Goal: Task Accomplishment & Management: Use online tool/utility

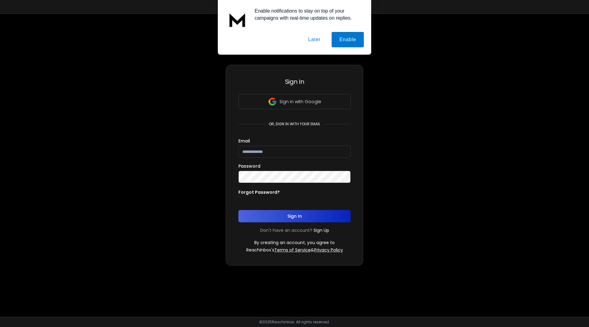
click at [274, 150] on input "email" at bounding box center [294, 151] width 112 height 12
paste input "**********"
type input "**********"
click at [284, 214] on button "Sign In" at bounding box center [294, 216] width 112 height 12
click at [279, 218] on button "Sign In" at bounding box center [294, 216] width 112 height 12
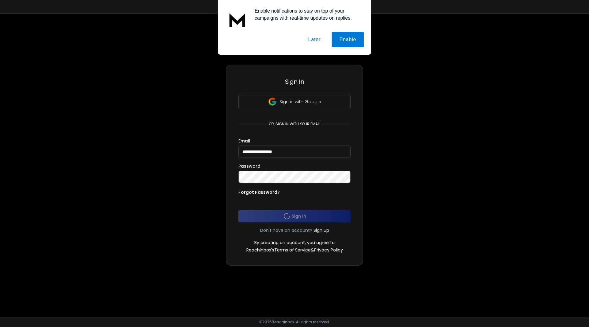
click at [311, 40] on button "Later" at bounding box center [314, 39] width 28 height 15
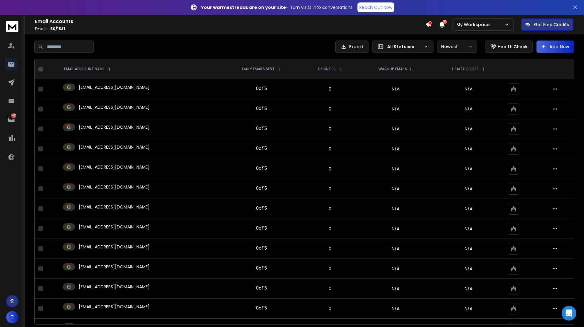
click at [551, 44] on button "Add New" at bounding box center [556, 46] width 38 height 12
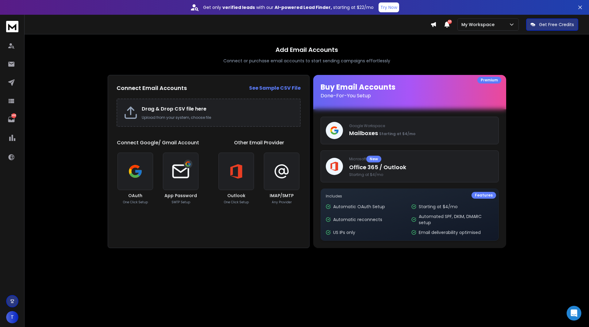
click at [141, 174] on icon at bounding box center [138, 173] width 6 height 6
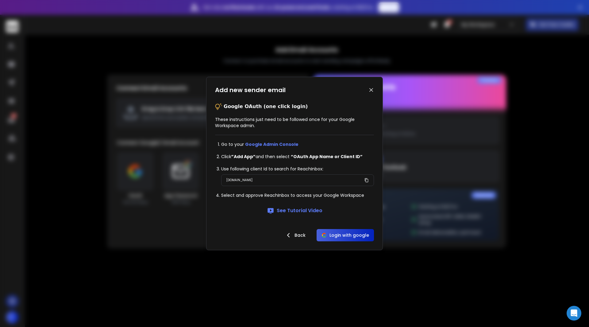
click at [355, 233] on button "Login with google" at bounding box center [345, 235] width 57 height 12
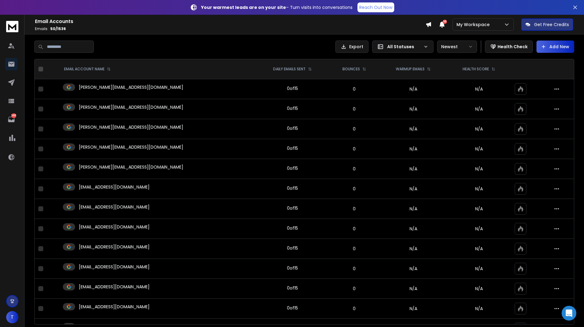
click at [552, 43] on button "Add New" at bounding box center [556, 46] width 38 height 12
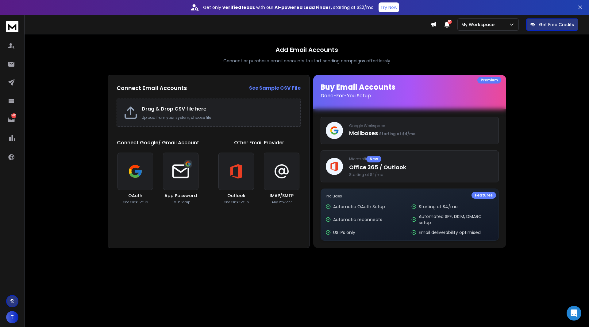
click at [131, 182] on div at bounding box center [135, 170] width 36 height 37
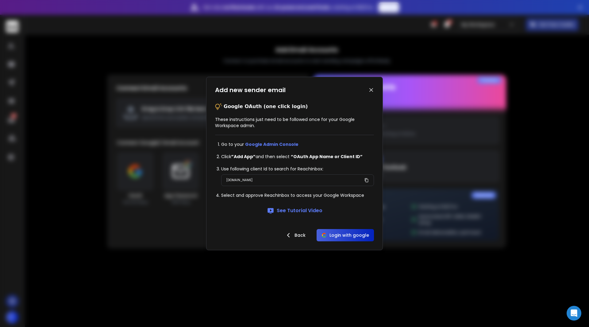
click at [344, 236] on button "Login with google" at bounding box center [345, 235] width 57 height 12
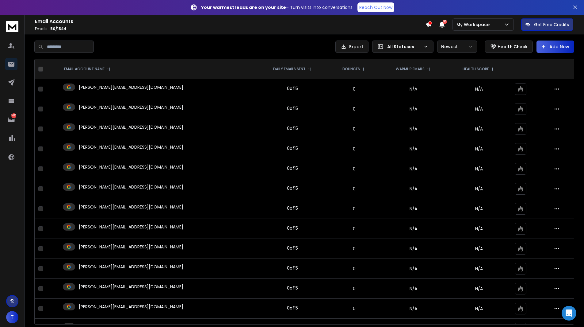
click at [549, 51] on button "Add New" at bounding box center [556, 46] width 38 height 12
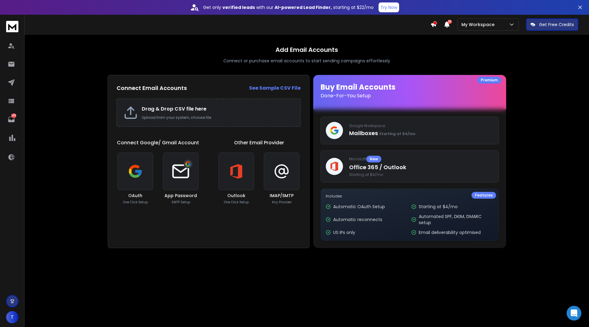
click at [129, 177] on icon at bounding box center [135, 171] width 15 height 18
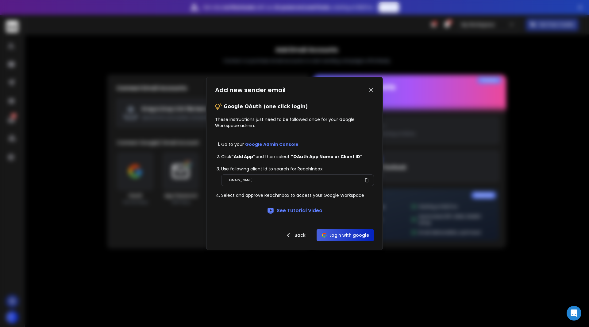
click at [340, 235] on button "Login with google" at bounding box center [345, 235] width 57 height 12
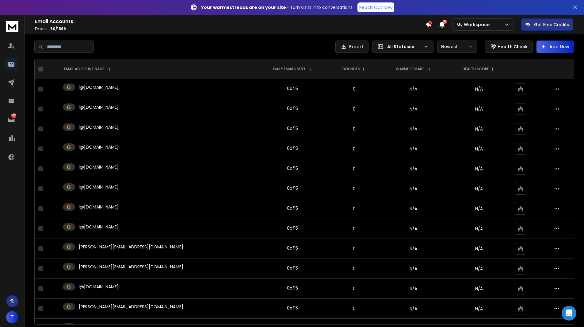
click at [563, 46] on button "Add New" at bounding box center [556, 46] width 38 height 12
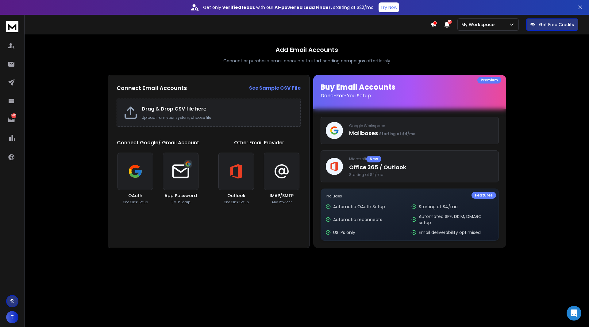
click at [125, 171] on div at bounding box center [135, 170] width 36 height 37
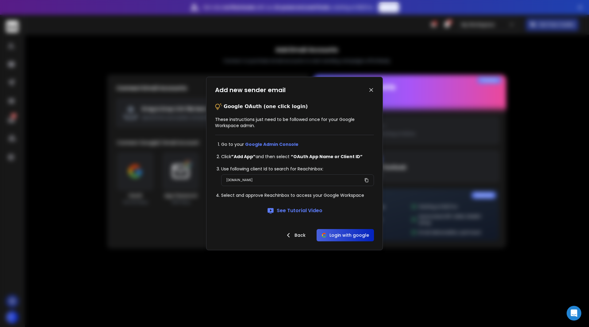
click at [337, 234] on button "Login with google" at bounding box center [345, 235] width 57 height 12
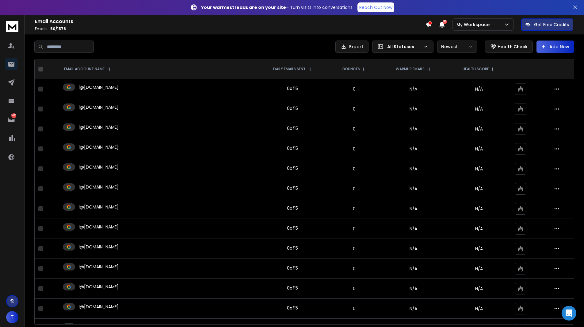
click at [560, 49] on button "Add New" at bounding box center [556, 46] width 38 height 12
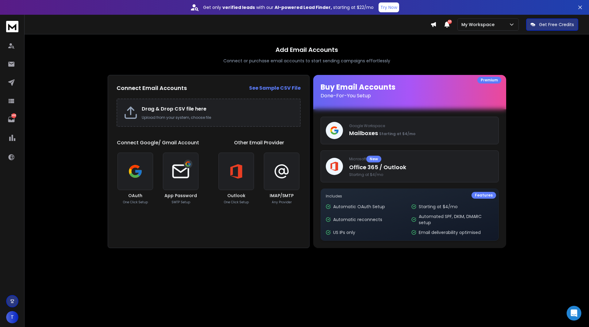
click at [127, 178] on div at bounding box center [135, 170] width 36 height 37
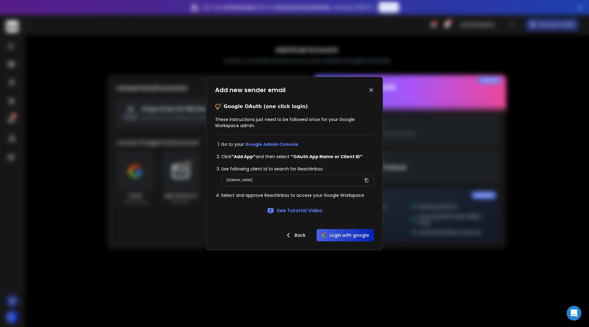
click at [337, 233] on button "Login with google" at bounding box center [345, 235] width 57 height 12
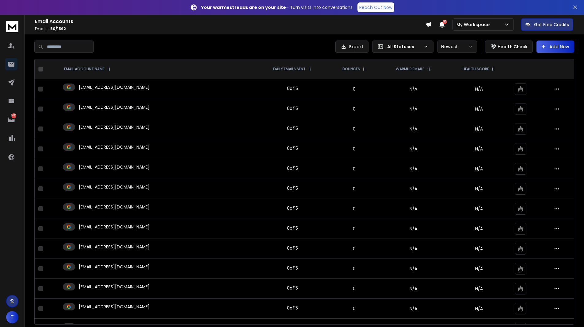
click at [549, 49] on button "Add New" at bounding box center [556, 46] width 38 height 12
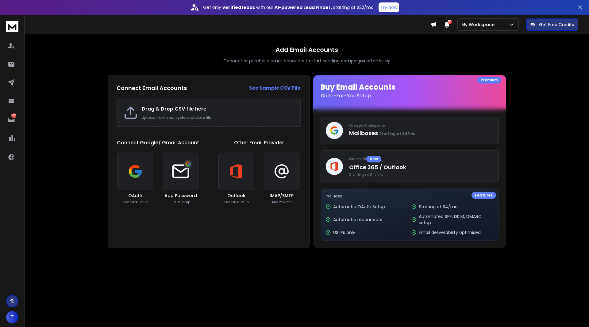
click at [139, 167] on icon at bounding box center [135, 167] width 10 height 5
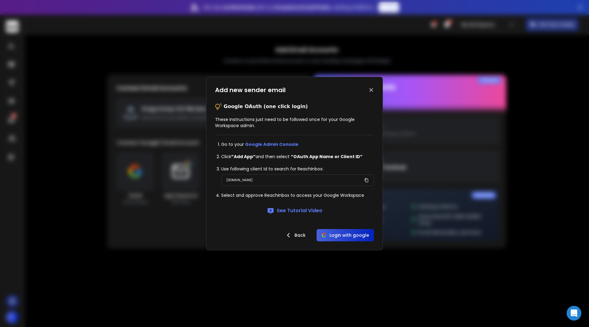
click at [343, 236] on button "Login with google" at bounding box center [345, 235] width 57 height 12
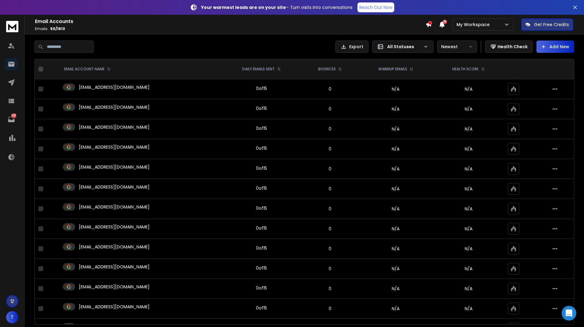
drag, startPoint x: 547, startPoint y: 51, endPoint x: 423, endPoint y: 98, distance: 133.7
click at [547, 50] on button "Add New" at bounding box center [556, 46] width 38 height 12
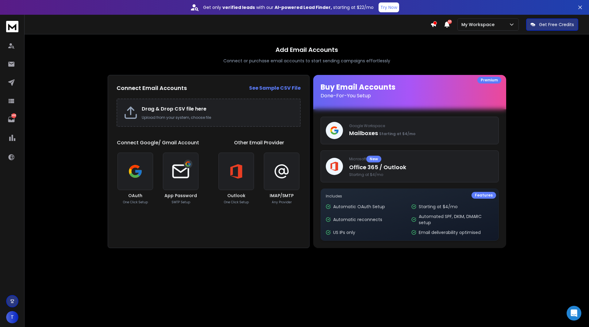
click at [127, 182] on div at bounding box center [135, 170] width 36 height 37
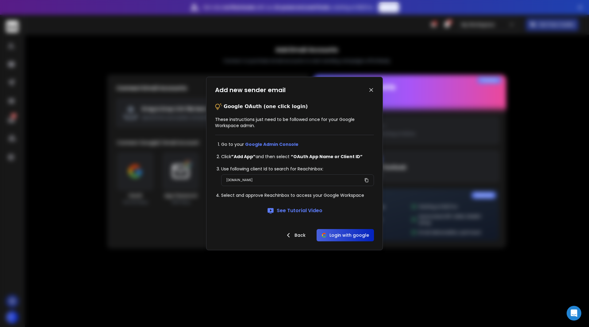
click at [334, 229] on button "Login with google" at bounding box center [345, 235] width 57 height 12
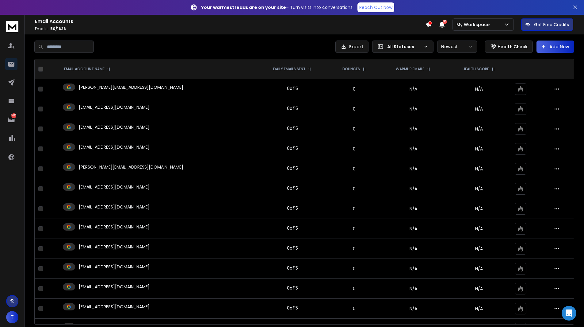
drag, startPoint x: 551, startPoint y: 45, endPoint x: 435, endPoint y: 79, distance: 120.1
click at [551, 45] on button "Add New" at bounding box center [556, 46] width 38 height 12
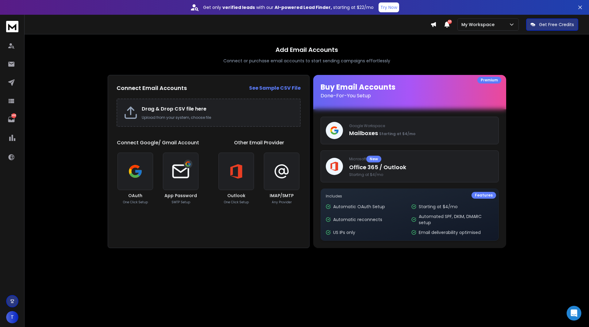
click at [142, 177] on icon at bounding box center [135, 171] width 15 height 18
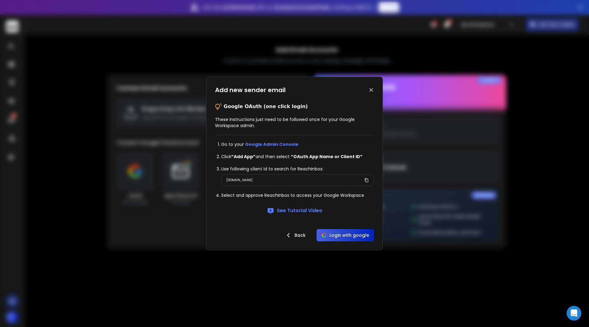
click at [353, 233] on button "Login with google" at bounding box center [345, 235] width 57 height 12
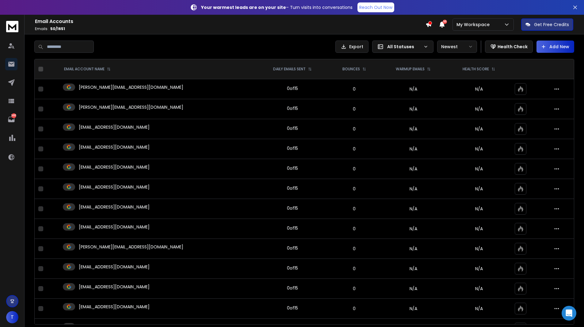
click at [547, 41] on button "Add New" at bounding box center [556, 46] width 38 height 12
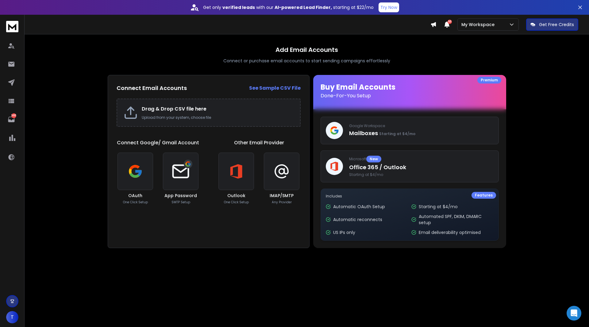
click at [128, 181] on div at bounding box center [135, 170] width 36 height 37
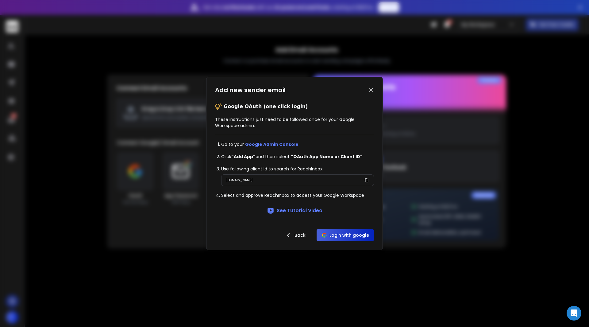
click at [336, 231] on button "Login with google" at bounding box center [345, 235] width 57 height 12
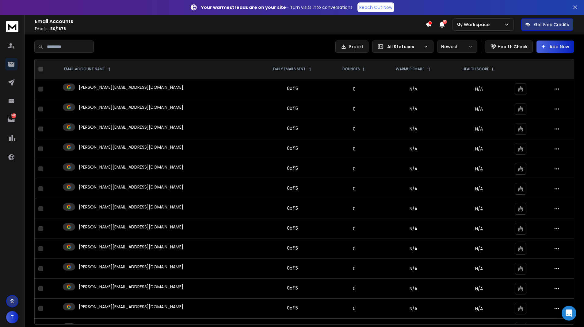
click at [559, 43] on button "Add New" at bounding box center [556, 46] width 38 height 12
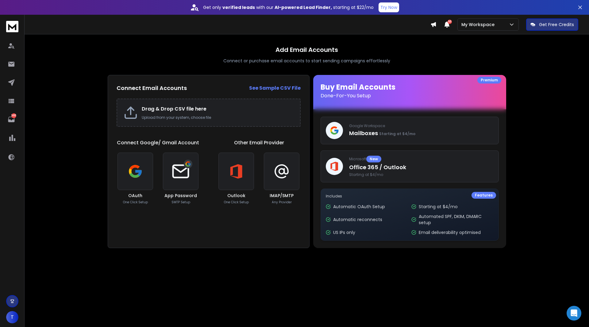
click at [143, 170] on icon at bounding box center [135, 171] width 15 height 18
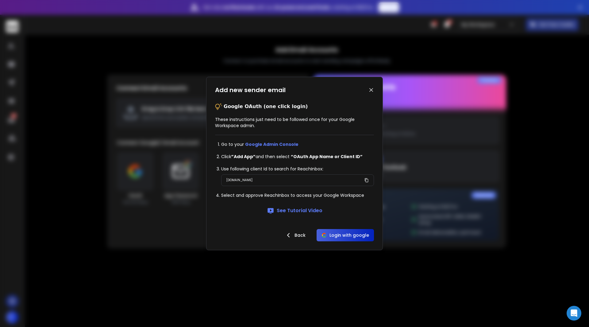
click at [366, 240] on button "Login with google" at bounding box center [345, 235] width 57 height 12
